Goal: Task Accomplishment & Management: Manage account settings

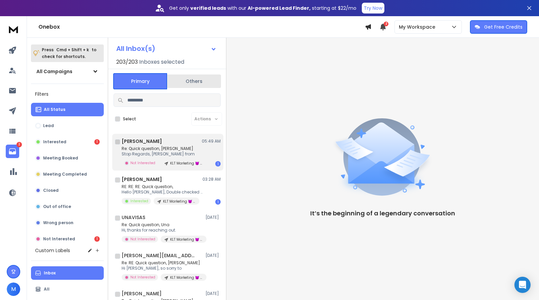
click at [170, 141] on div "Geoffrey Taylor 05:49 AM" at bounding box center [171, 141] width 99 height 7
click at [165, 153] on p "Stop Regards, [PERSON_NAME] from" at bounding box center [162, 153] width 81 height 5
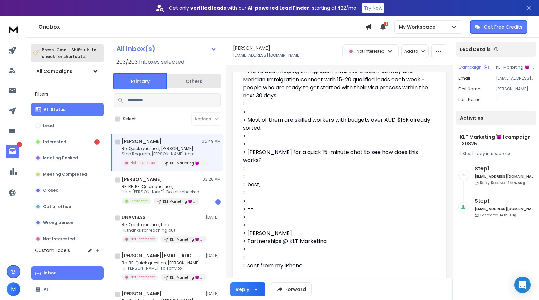
scroll to position [197, 0]
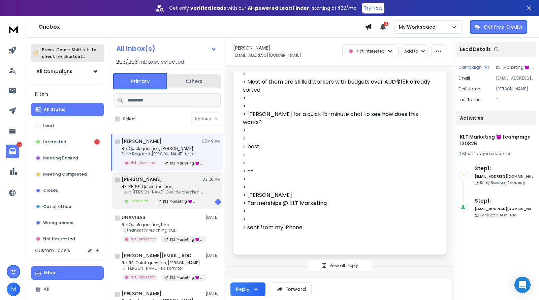
click at [172, 189] on p "Hello [PERSON_NAME], Double checked with" at bounding box center [162, 191] width 81 height 5
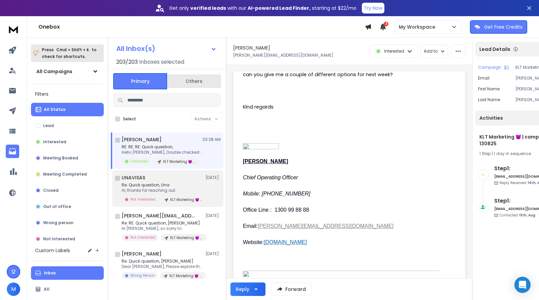
scroll to position [0, 0]
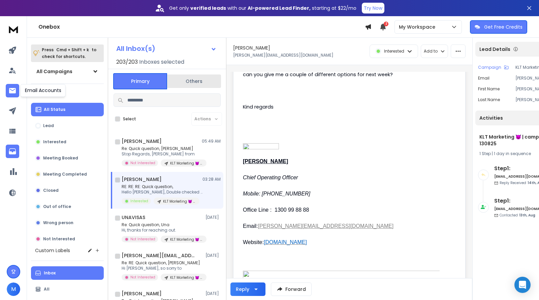
click at [13, 87] on icon at bounding box center [12, 91] width 8 height 8
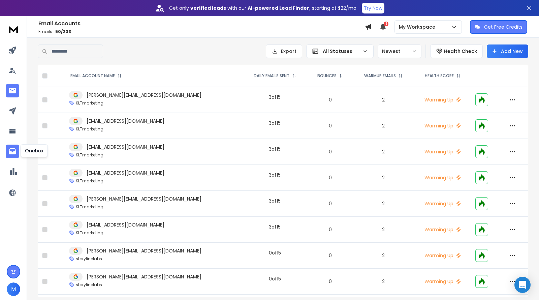
click at [13, 147] on icon at bounding box center [12, 151] width 8 height 8
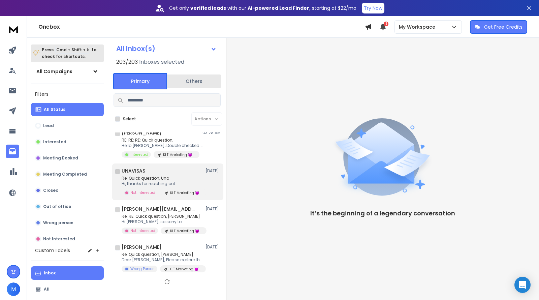
scroll to position [40, 0]
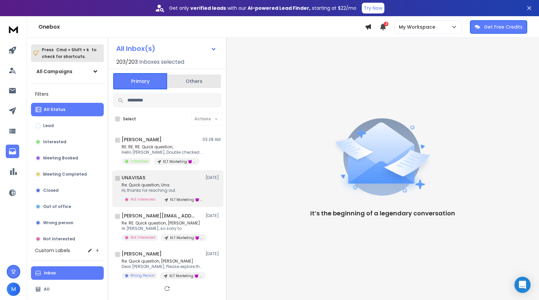
click at [142, 174] on h1 "UNAVISAS" at bounding box center [134, 177] width 24 height 7
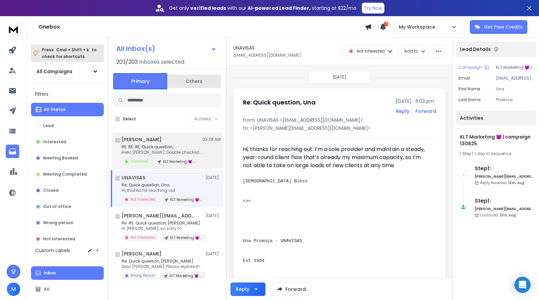
scroll to position [0, 0]
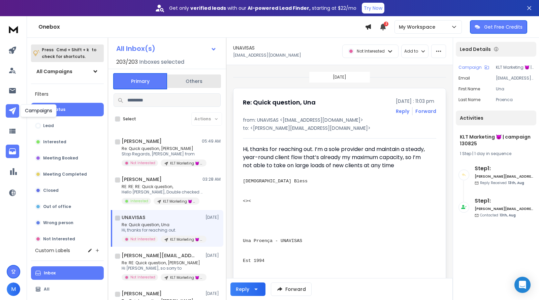
click at [18, 106] on link at bounding box center [12, 110] width 13 height 13
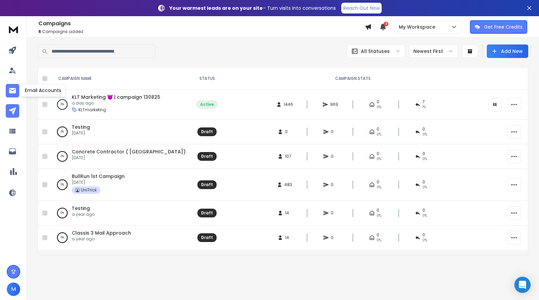
click at [11, 87] on icon at bounding box center [12, 91] width 8 height 8
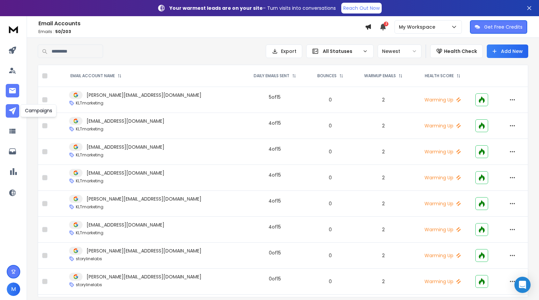
click at [8, 109] on icon at bounding box center [12, 111] width 8 height 8
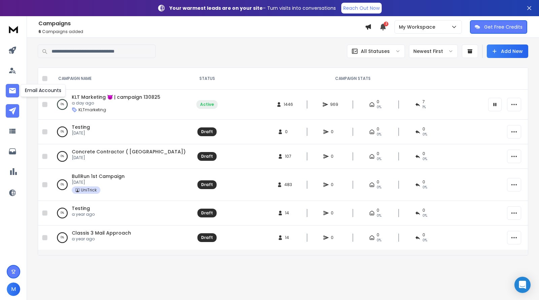
click at [14, 87] on icon at bounding box center [12, 91] width 8 height 8
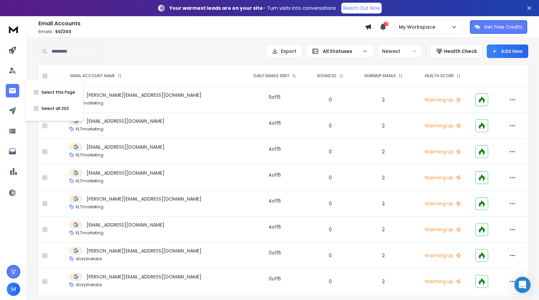
click at [40, 106] on div "Select all 203" at bounding box center [54, 108] width 42 height 5
click at [37, 109] on button "Select this Page" at bounding box center [35, 108] width 5 height 5
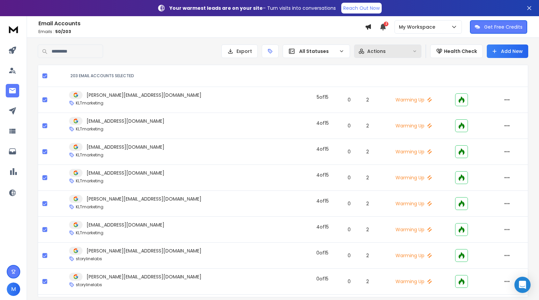
click at [400, 52] on div "Actions" at bounding box center [384, 51] width 51 height 7
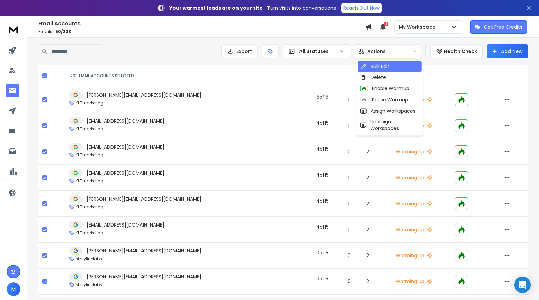
click at [403, 65] on div "Bulk Edit" at bounding box center [390, 66] width 64 height 11
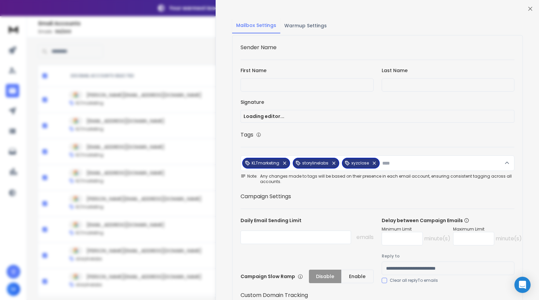
click at [314, 31] on button "Warmup Settings" at bounding box center [305, 25] width 51 height 15
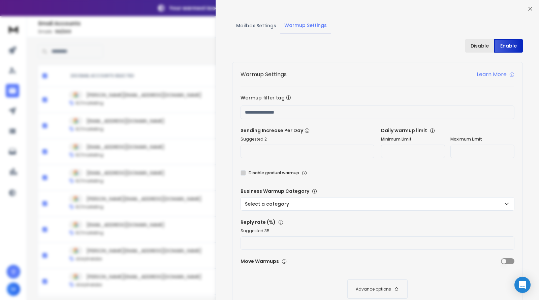
click at [399, 153] on input "number" at bounding box center [413, 151] width 64 height 13
type input "*"
click at [472, 152] on input "number" at bounding box center [483, 151] width 64 height 13
type input "**"
click at [340, 153] on input "number" at bounding box center [308, 151] width 134 height 13
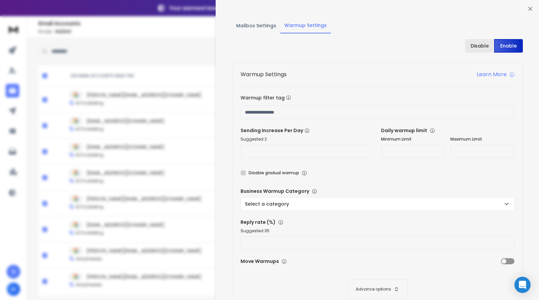
type input "*"
click at [352, 175] on div "Disable gradual warmup" at bounding box center [378, 172] width 274 height 13
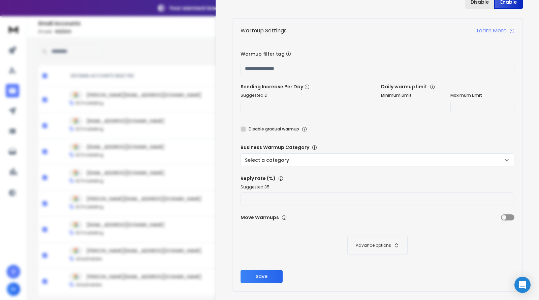
scroll to position [46, 0]
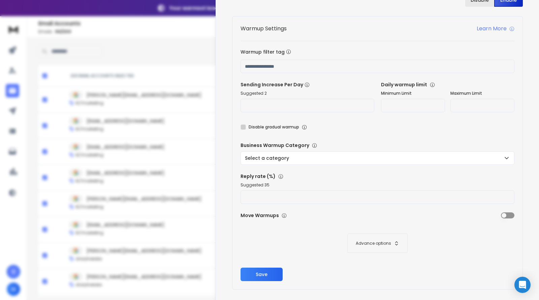
click at [277, 271] on button "Save" at bounding box center [262, 274] width 42 height 13
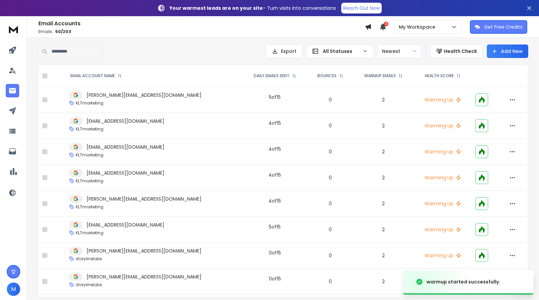
click at [243, 58] on div at bounding box center [150, 50] width 224 height 13
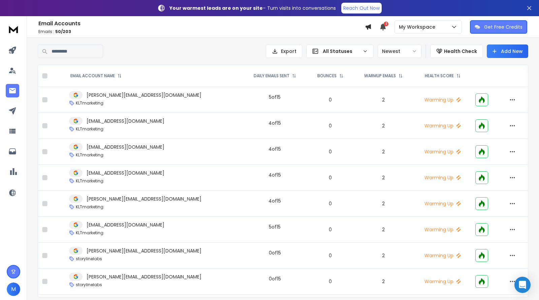
click at [70, 50] on input at bounding box center [70, 50] width 65 height 13
type input "**********"
click at [86, 54] on input "**********" at bounding box center [70, 50] width 65 height 13
type input "**********"
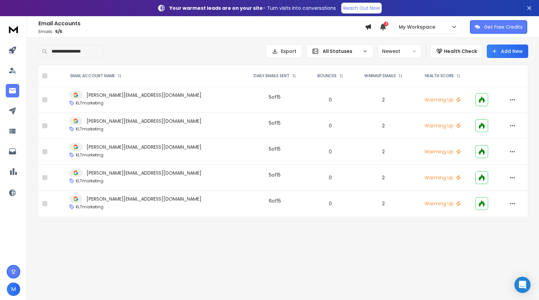
click at [127, 50] on div "**********" at bounding box center [150, 50] width 224 height 13
click at [177, 60] on div "**********" at bounding box center [283, 133] width 491 height 178
click at [14, 109] on icon at bounding box center [12, 110] width 7 height 7
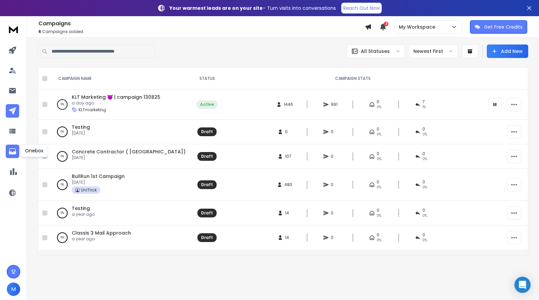
click at [10, 147] on icon at bounding box center [12, 151] width 8 height 8
